Goal: Task Accomplishment & Management: Manage account settings

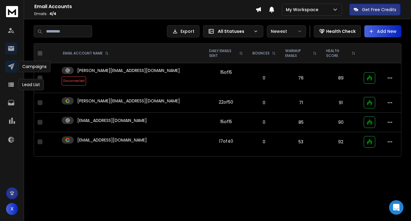
click at [7, 66] on link at bounding box center [11, 66] width 12 height 12
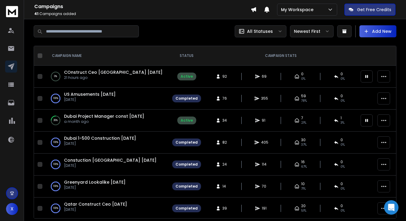
click at [97, 73] on span "COnstruct Ceo Dubai 11-08-2025" at bounding box center [113, 72] width 99 height 6
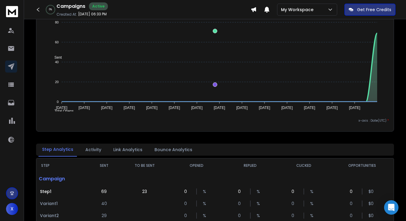
scroll to position [167, 0]
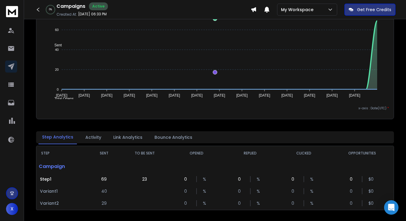
click at [101, 138] on button "Activity" at bounding box center [93, 136] width 23 height 13
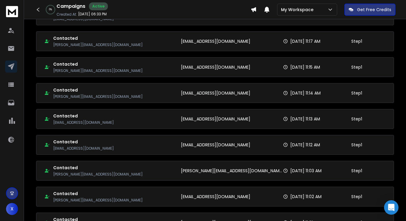
scroll to position [1858, 0]
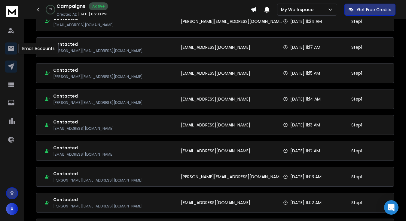
click at [8, 45] on icon at bounding box center [11, 48] width 7 height 7
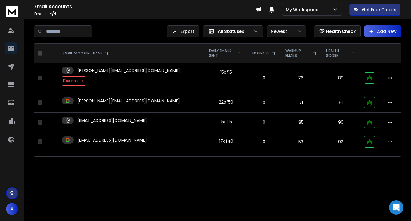
click at [392, 75] on icon at bounding box center [389, 77] width 5 height 5
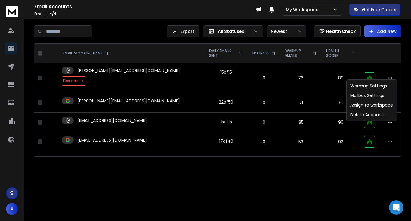
click at [124, 68] on div "abdulrahman.mb@xenovex.co.in" at bounding box center [121, 70] width 118 height 7
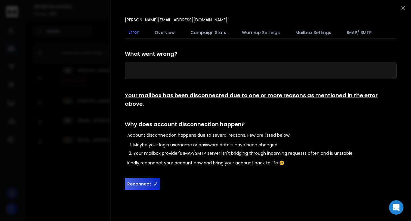
click at [149, 178] on button "Reconnect" at bounding box center [142, 184] width 35 height 12
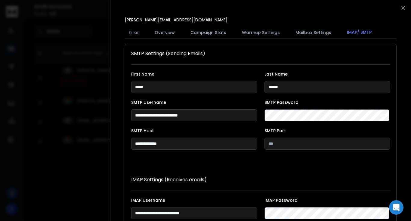
scroll to position [124, 0]
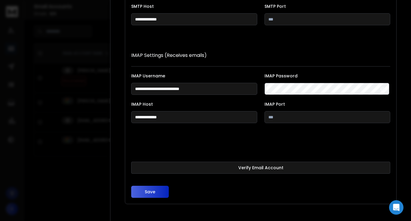
click at [150, 189] on button "Save" at bounding box center [150, 192] width 38 height 12
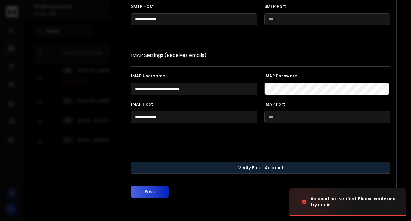
click at [216, 169] on button "Verify Email Account" at bounding box center [260, 167] width 259 height 12
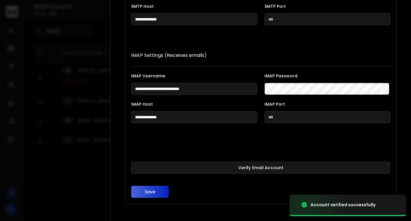
click at [154, 190] on button "Save" at bounding box center [150, 192] width 38 height 12
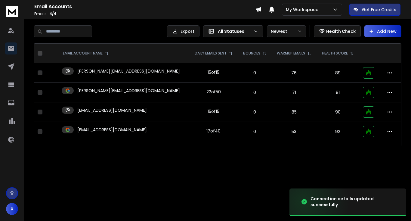
click at [188, 160] on div "Your warmest leads are on your site – Turn visits into conversations Reach Out …" at bounding box center [205, 110] width 411 height 221
